Goal: Information Seeking & Learning: Check status

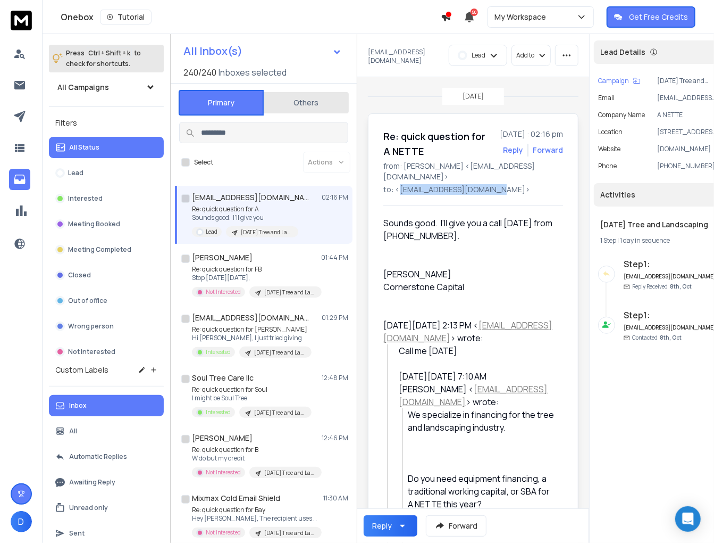
scroll to position [0, 43]
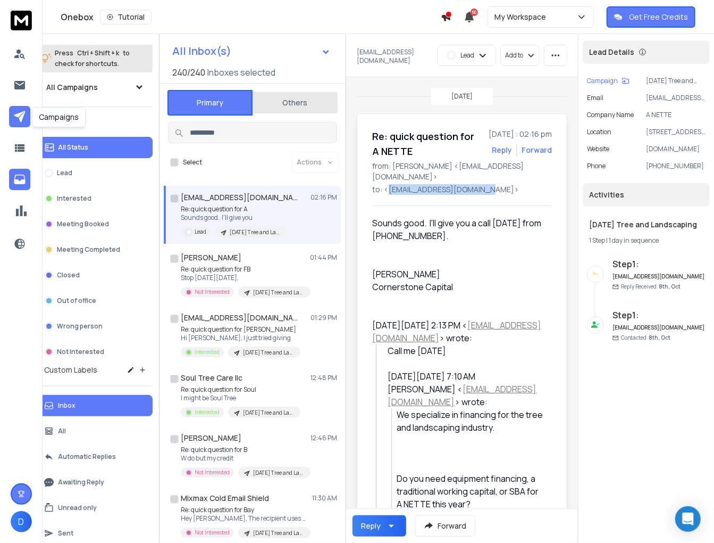
drag, startPoint x: 16, startPoint y: 112, endPoint x: 23, endPoint y: 115, distance: 7.9
click at [15, 112] on icon at bounding box center [19, 116] width 13 height 13
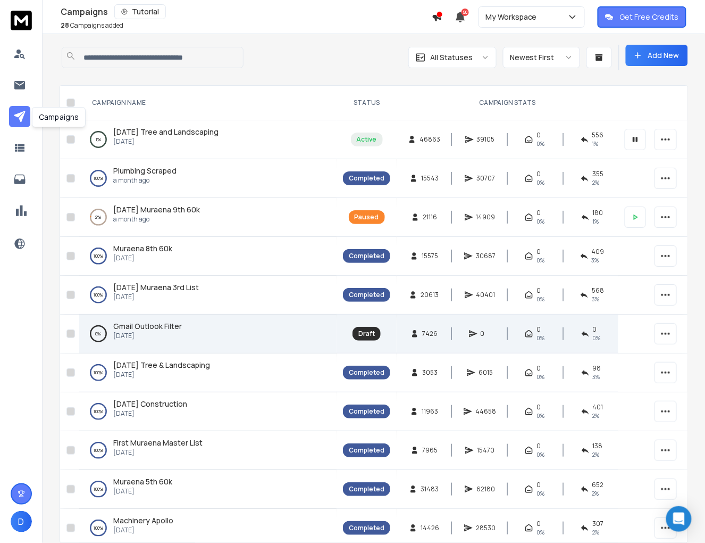
click at [136, 322] on span "Gmail Outlook Filter" at bounding box center [147, 326] width 69 height 10
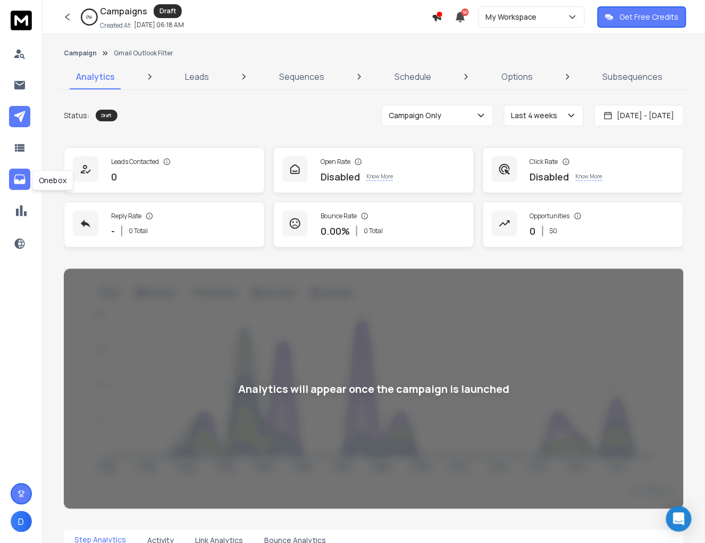
click at [18, 181] on icon at bounding box center [19, 179] width 11 height 10
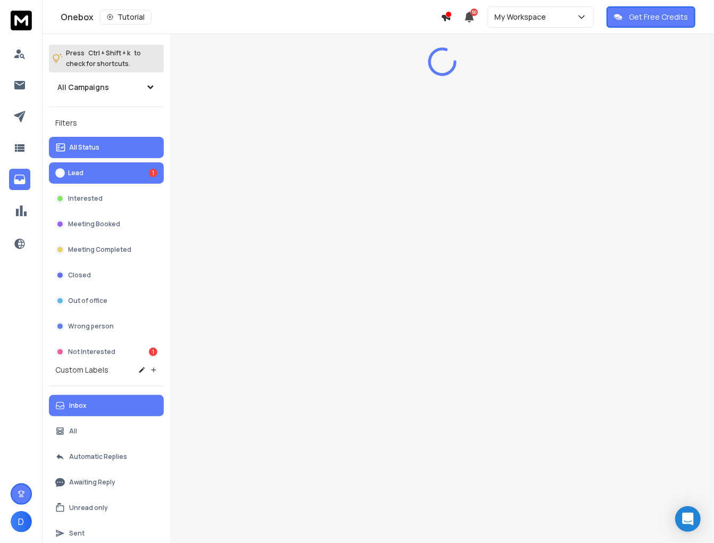
click at [96, 176] on button "Lead 1" at bounding box center [106, 172] width 115 height 21
